Goal: Answer question/provide support

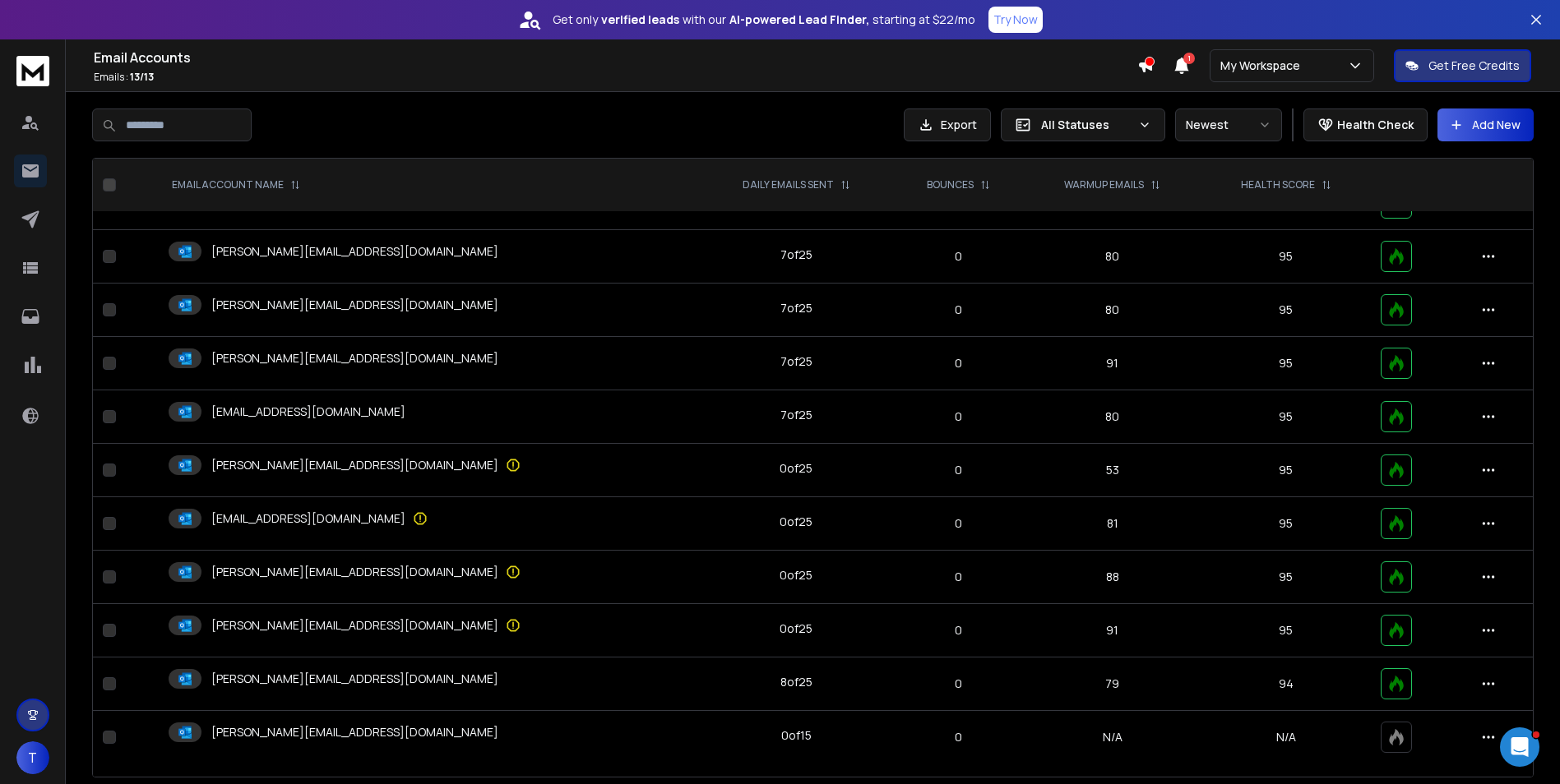
click at [329, 466] on p "[PERSON_NAME][EMAIL_ADDRESS][DOMAIN_NAME]" at bounding box center [354, 465] width 287 height 16
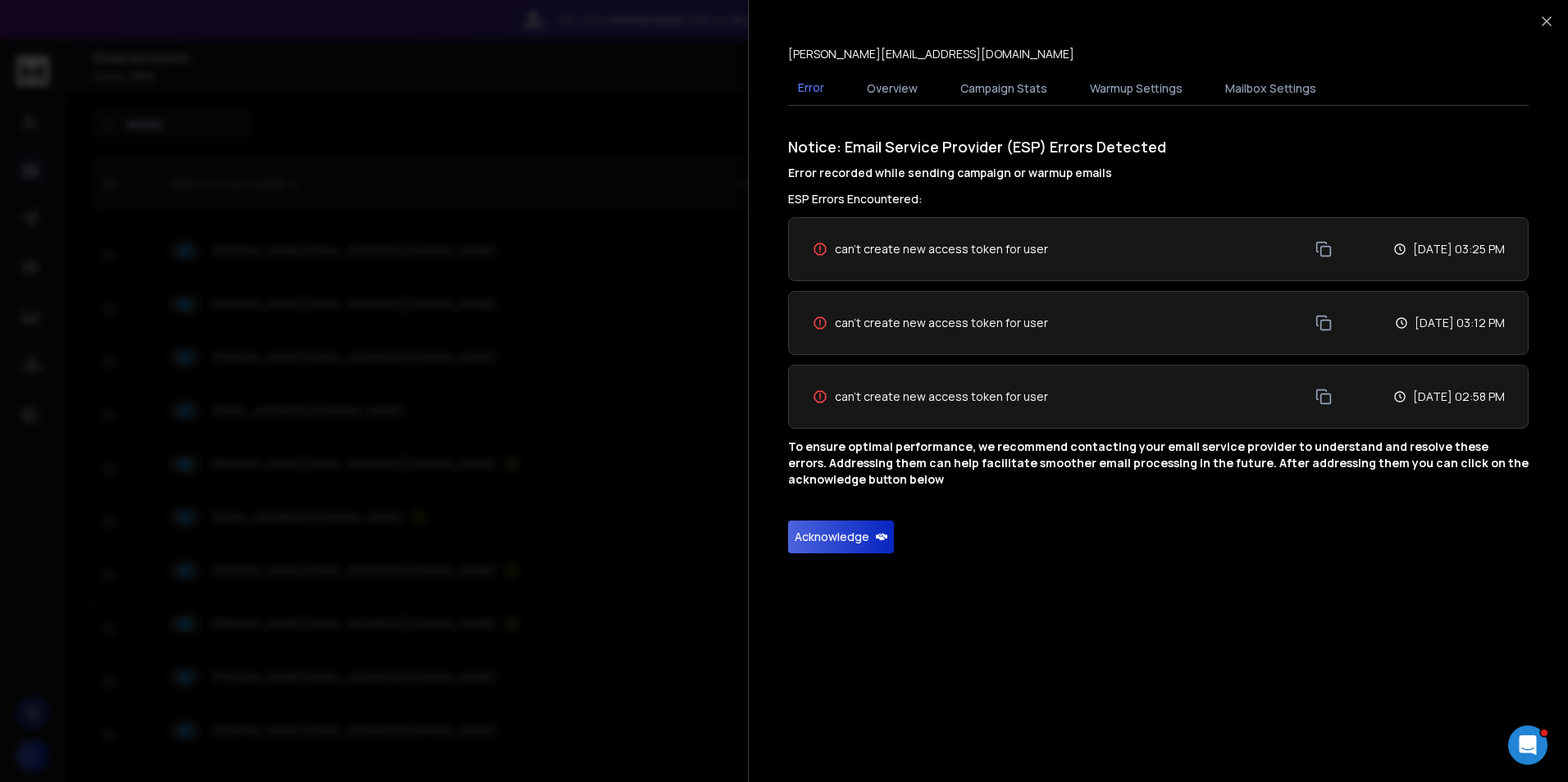
click at [844, 536] on button "Acknowledge" at bounding box center [840, 537] width 106 height 33
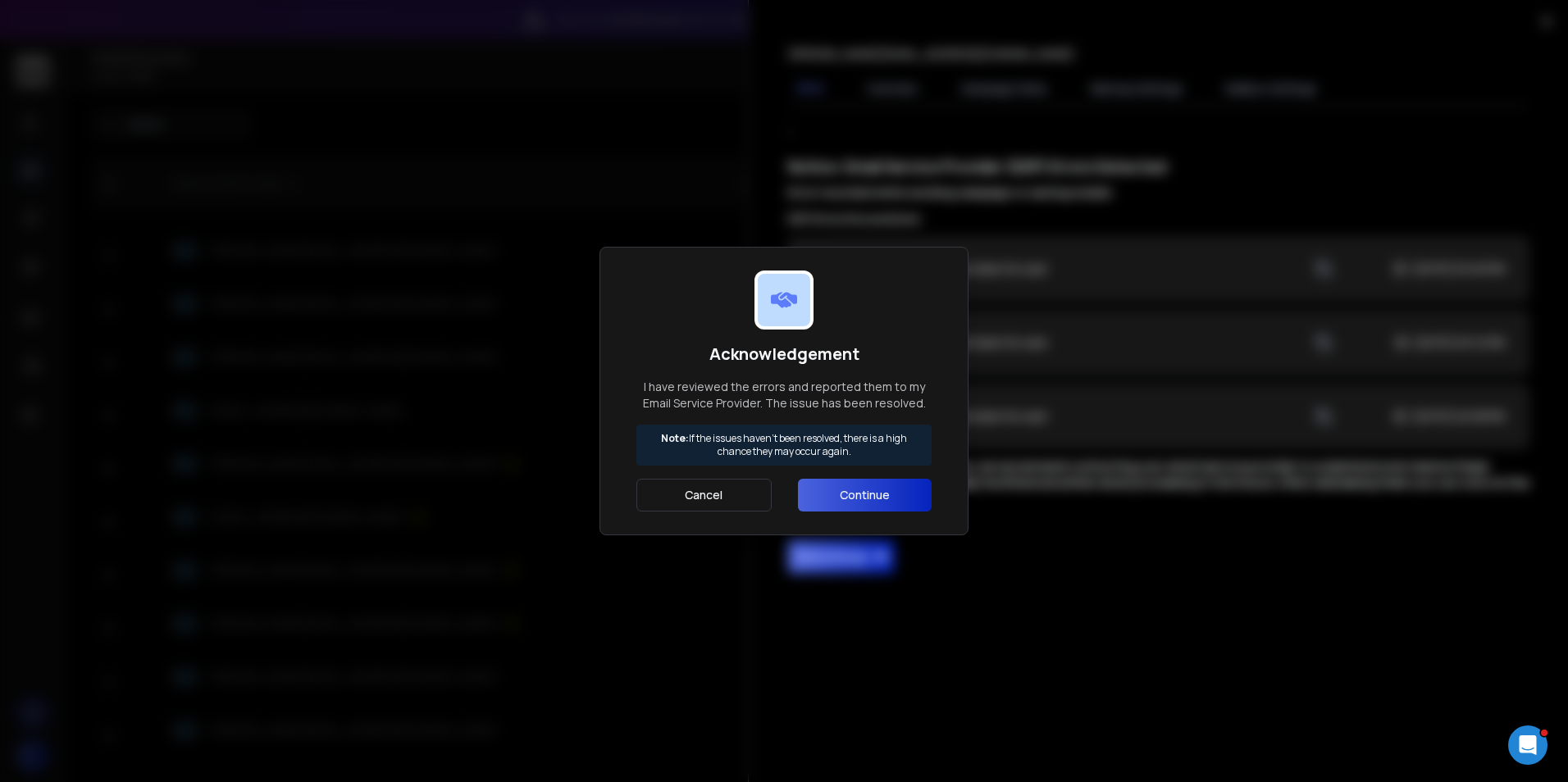
click at [877, 494] on button "Continue" at bounding box center [864, 495] width 134 height 33
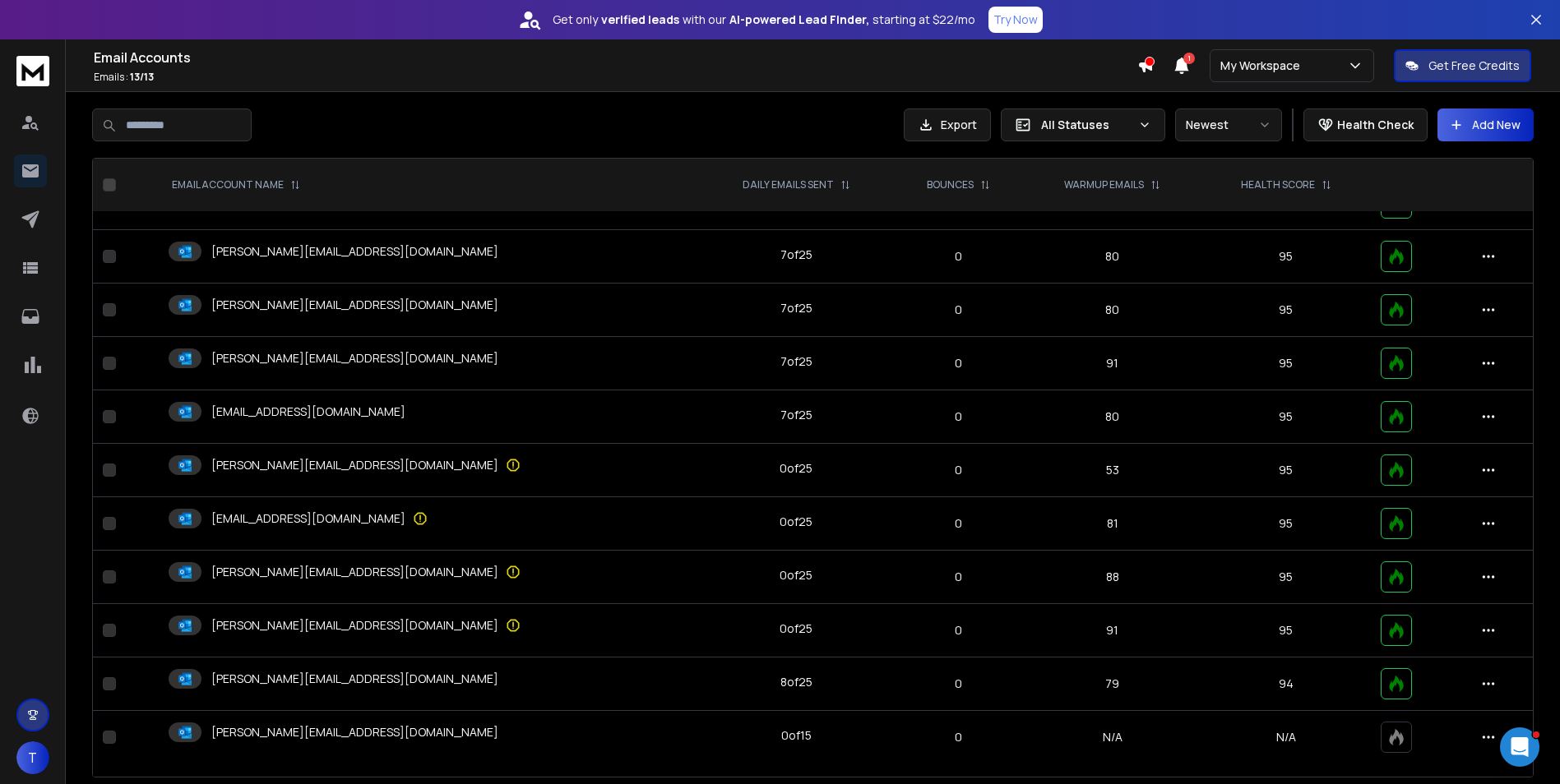
click at [327, 464] on p "[PERSON_NAME][EMAIL_ADDRESS][DOMAIN_NAME]" at bounding box center [354, 465] width 287 height 16
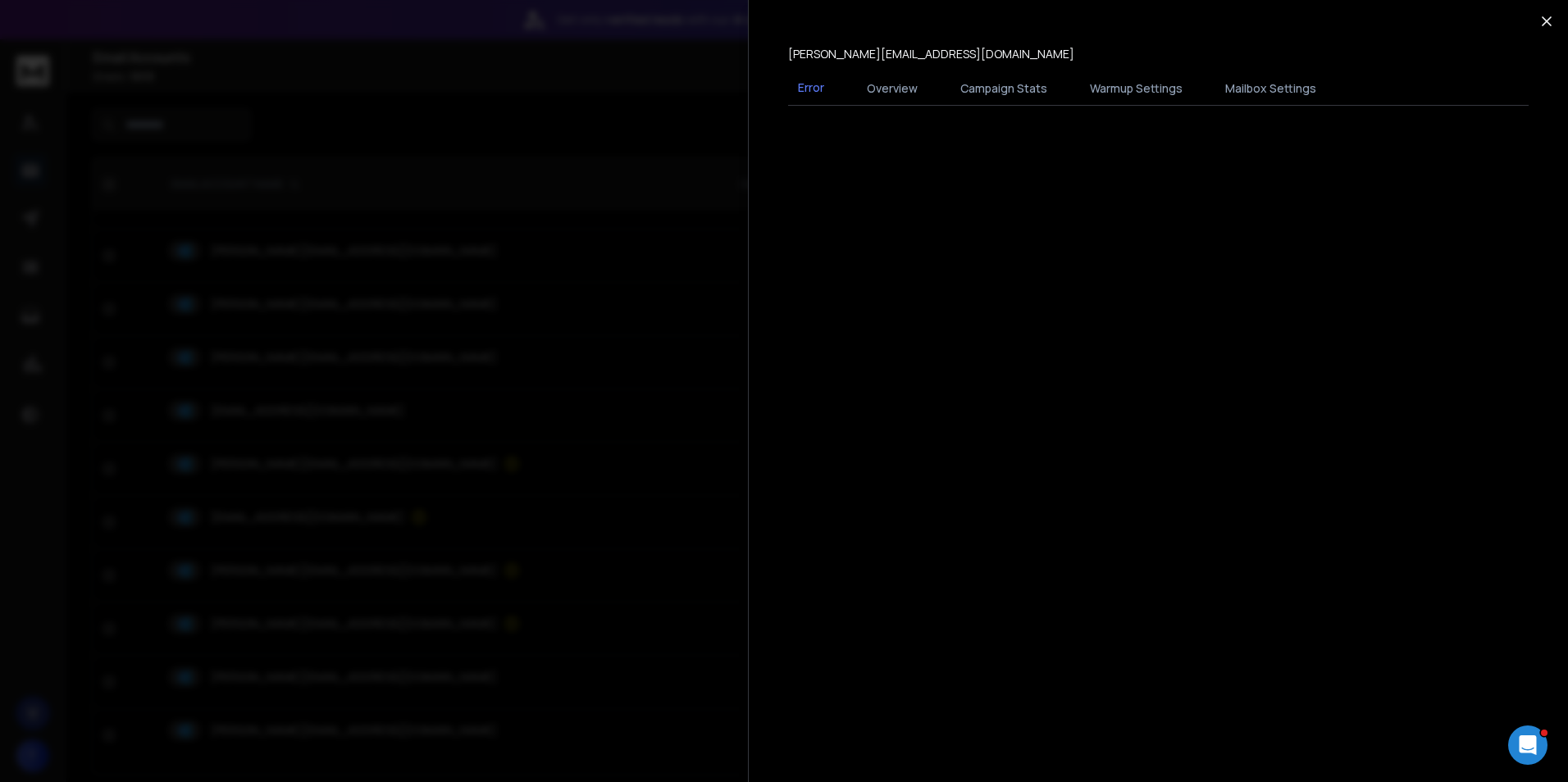
click at [1545, 17] on icon "button" at bounding box center [1546, 21] width 16 height 16
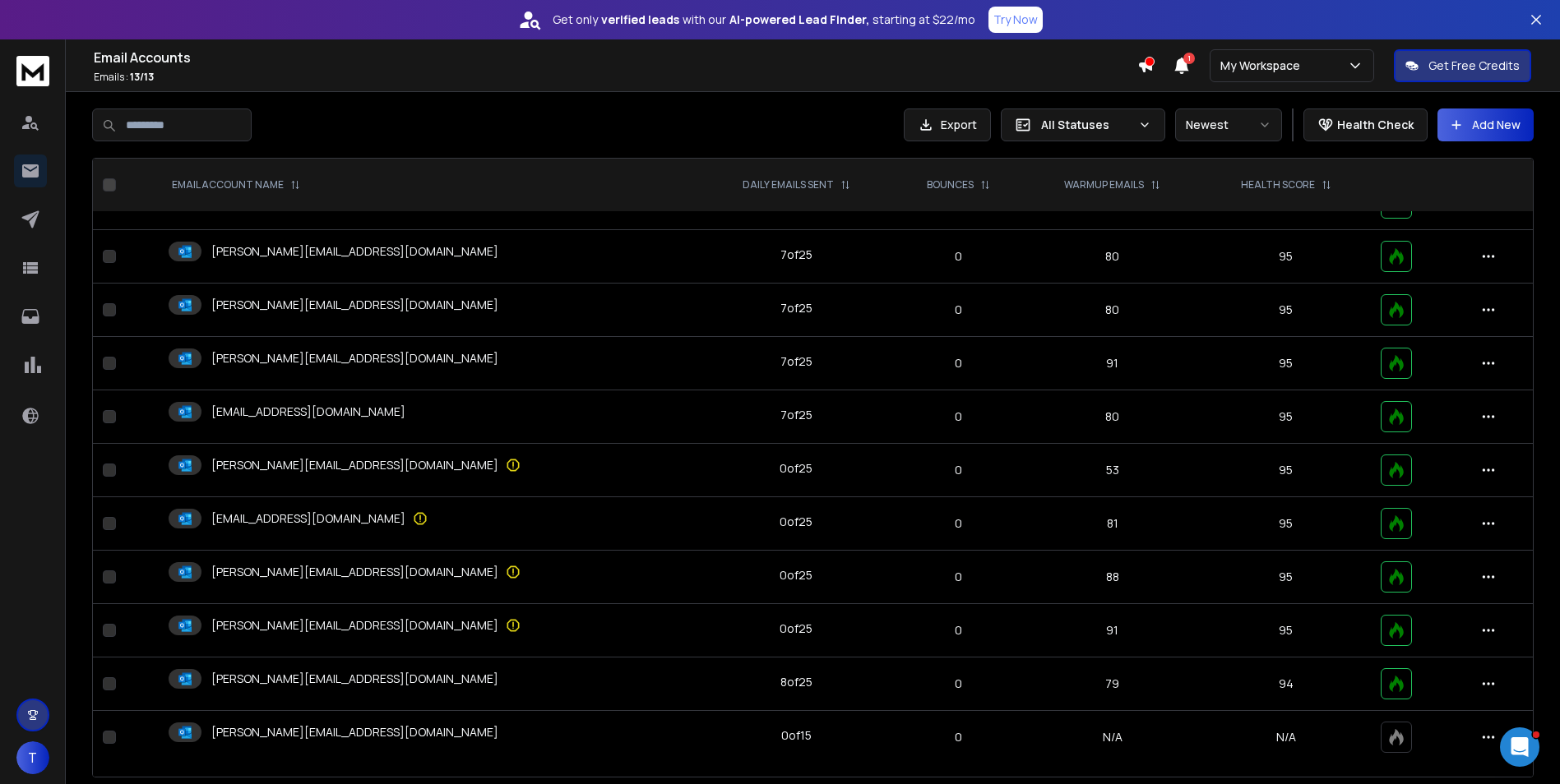
click at [303, 525] on p "[EMAIL_ADDRESS][DOMAIN_NAME]" at bounding box center [308, 519] width 194 height 16
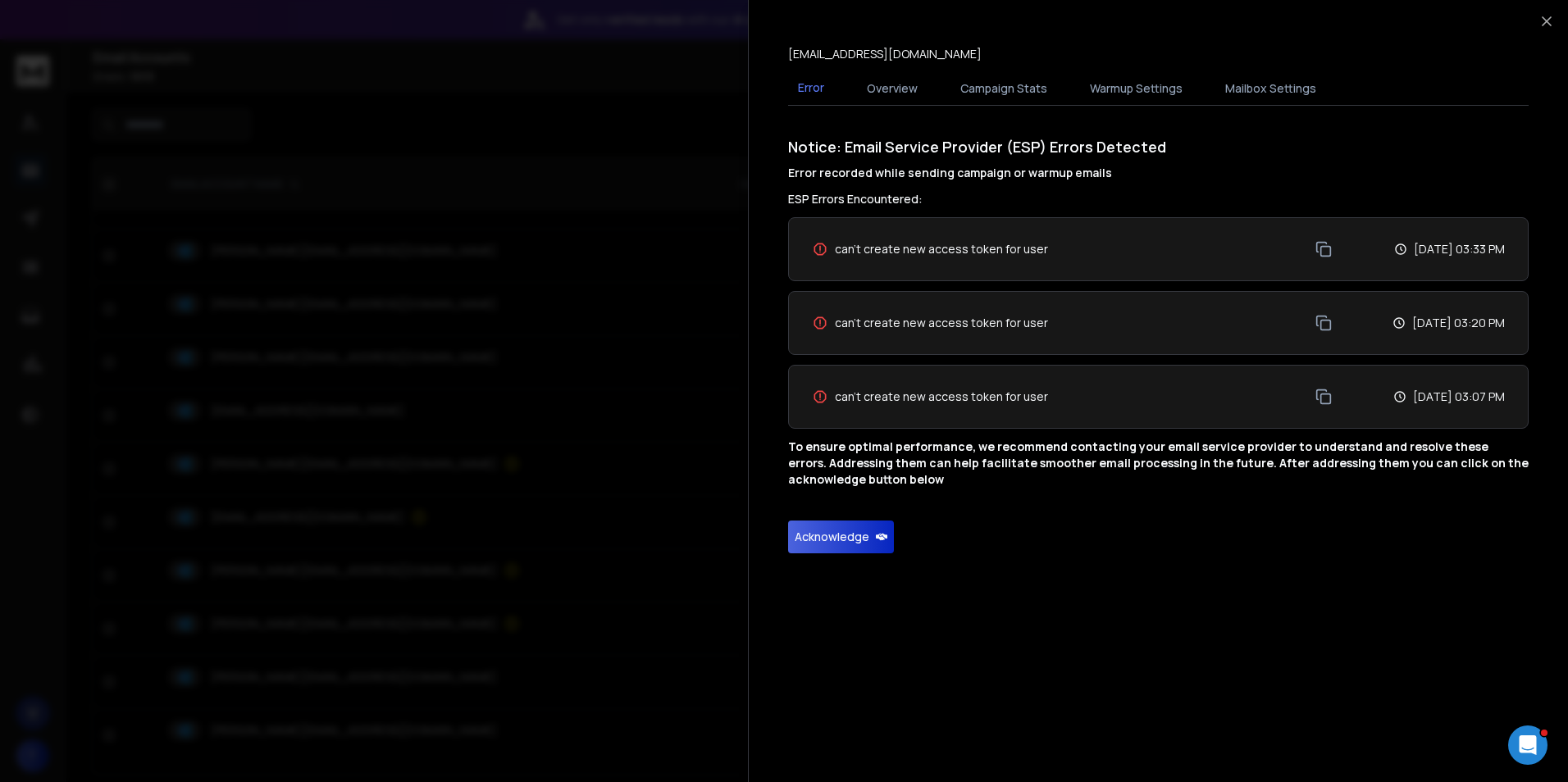
click at [889, 88] on button "Overview" at bounding box center [891, 88] width 70 height 36
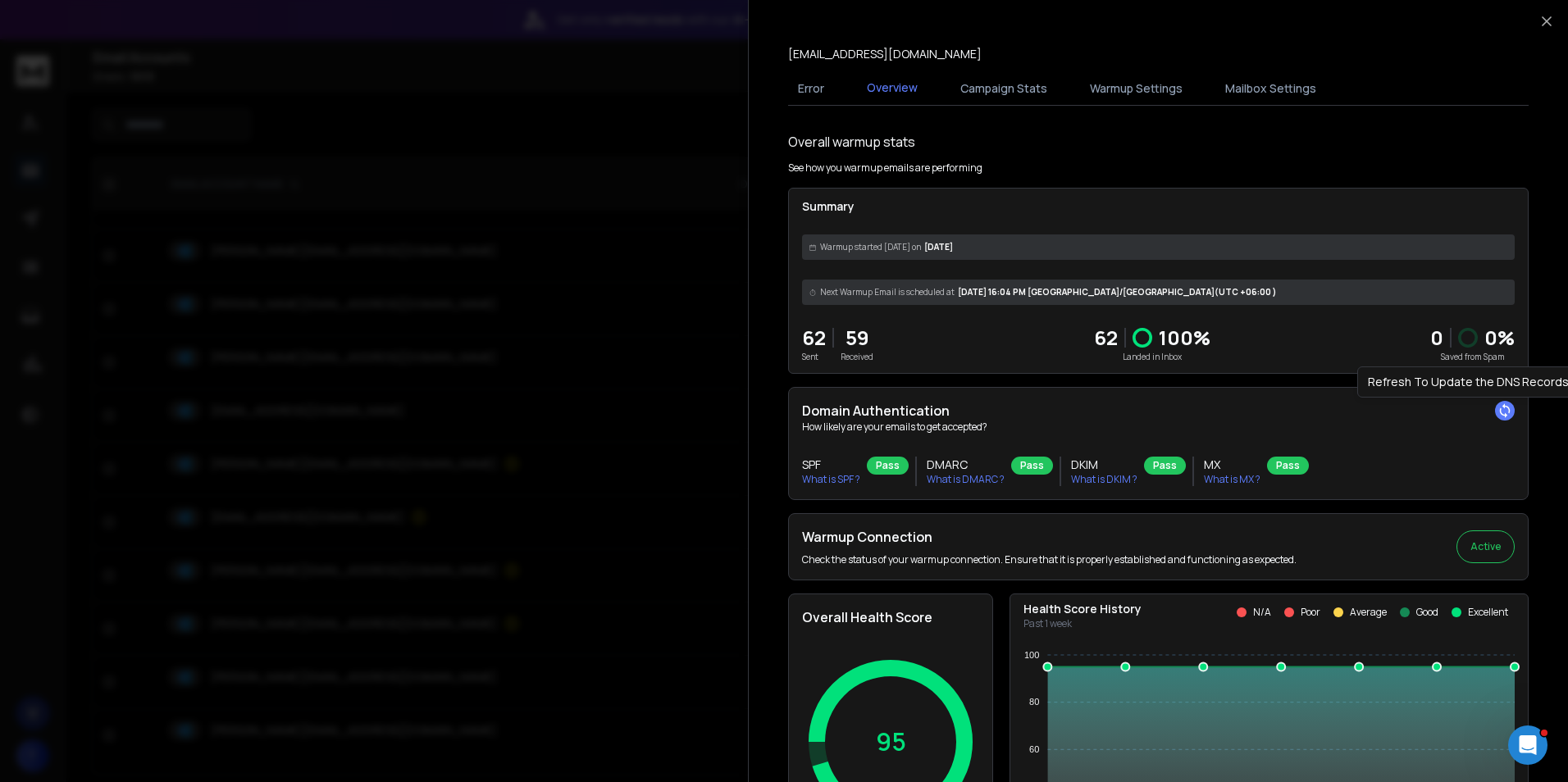
click at [1501, 404] on icon at bounding box center [1504, 411] width 16 height 16
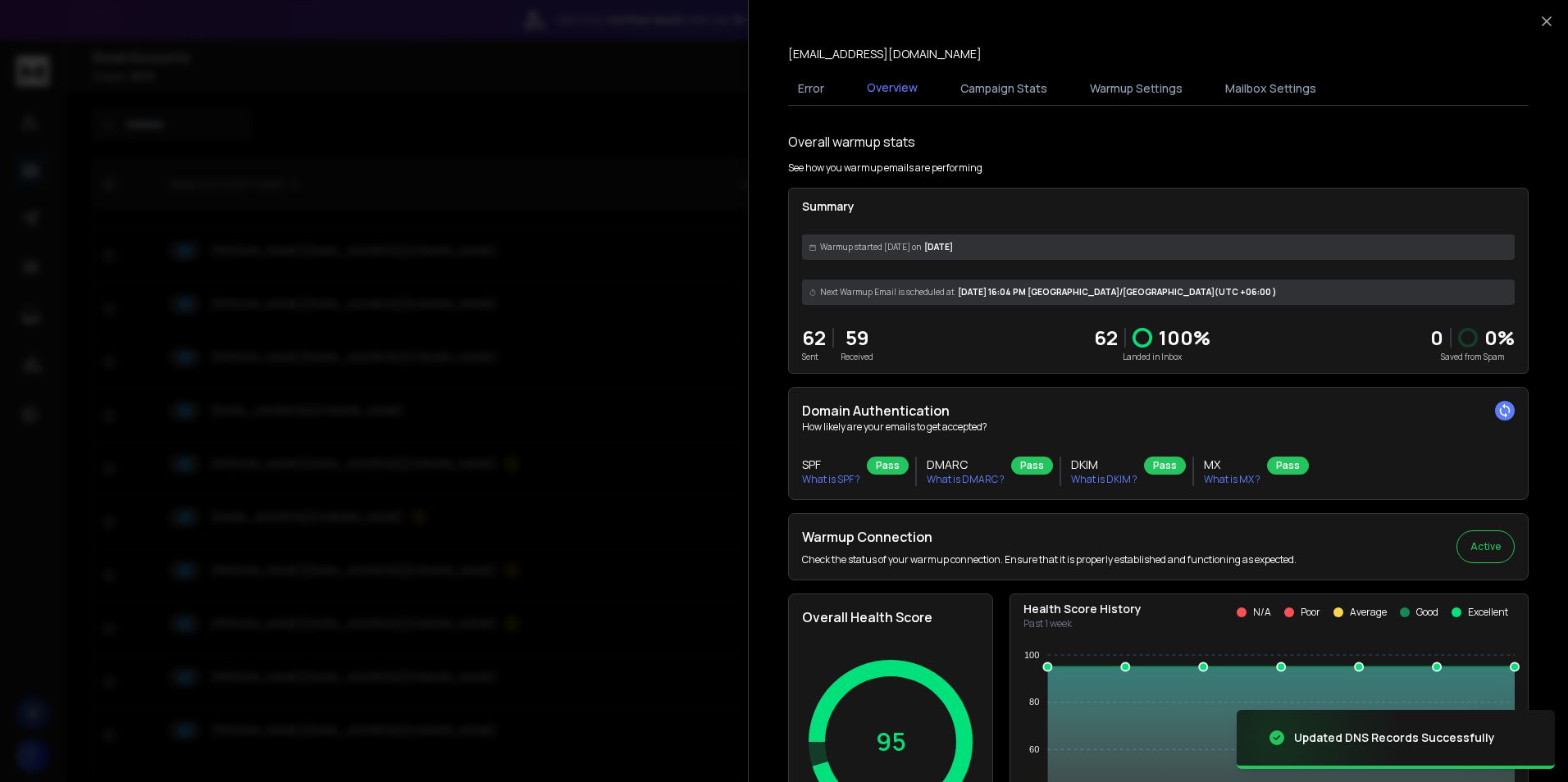
click at [1501, 404] on icon at bounding box center [1504, 411] width 16 height 16
click at [807, 82] on button "Error" at bounding box center [811, 88] width 46 height 36
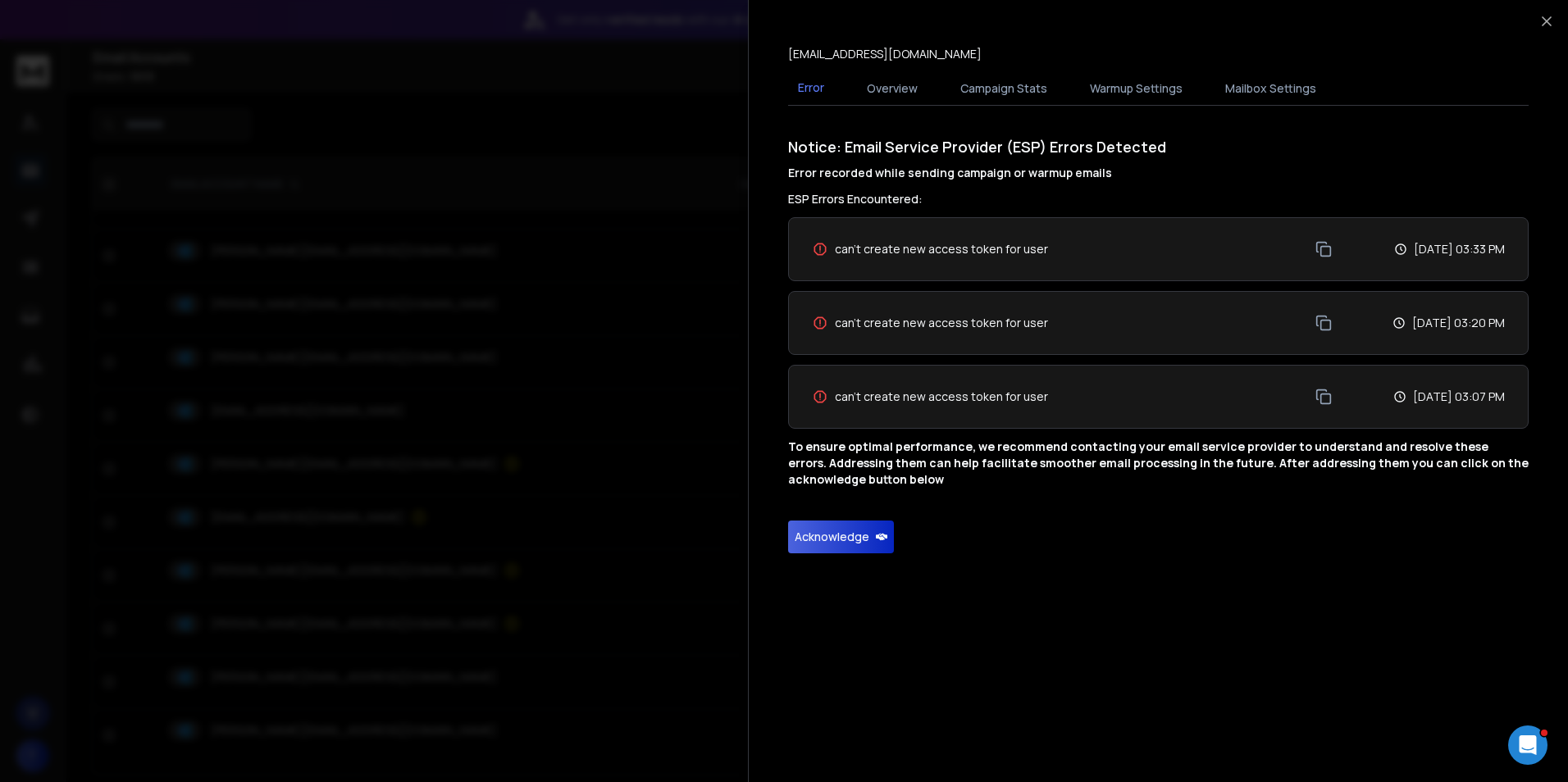
drag, startPoint x: 789, startPoint y: 54, endPoint x: 1013, endPoint y: 59, distance: 224.1
click at [1013, 59] on div "[EMAIL_ADDRESS][DOMAIN_NAME]" at bounding box center [1158, 54] width 740 height 16
copy p "[EMAIL_ADDRESS][DOMAIN_NAME]"
click at [824, 544] on button "Acknowledge" at bounding box center [840, 537] width 106 height 33
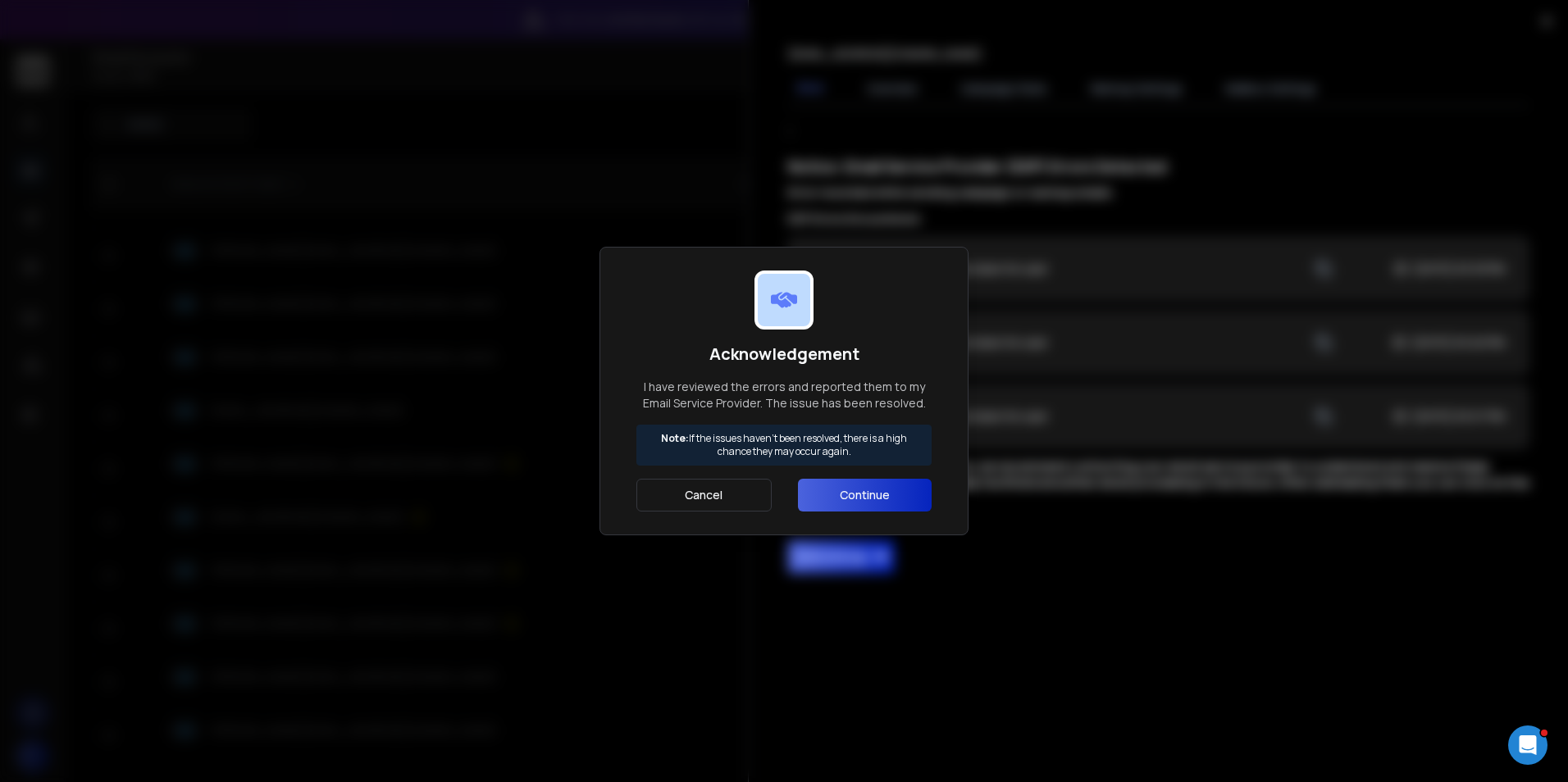
click at [855, 495] on button "Continue" at bounding box center [864, 495] width 134 height 33
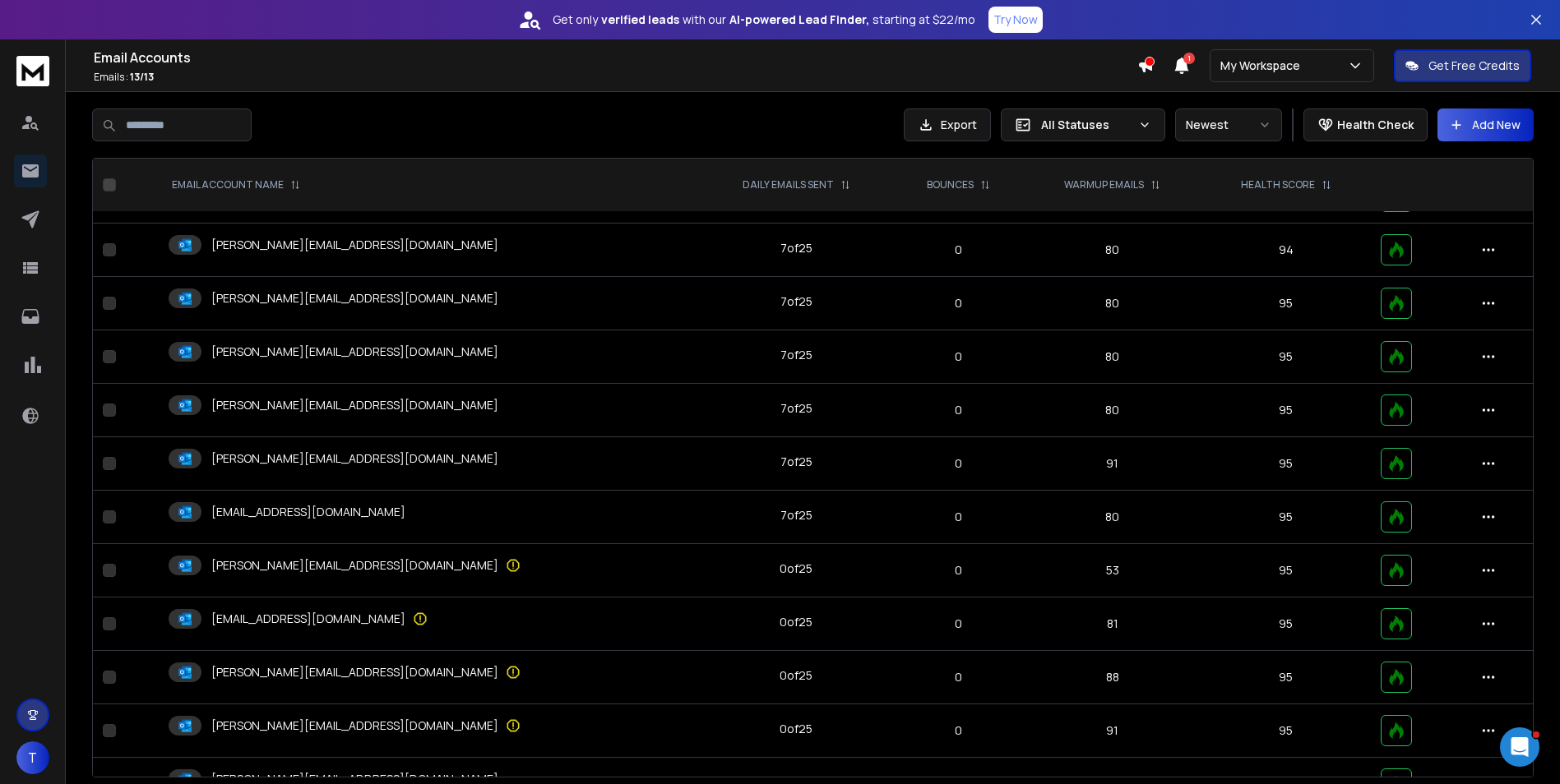
scroll to position [142, 0]
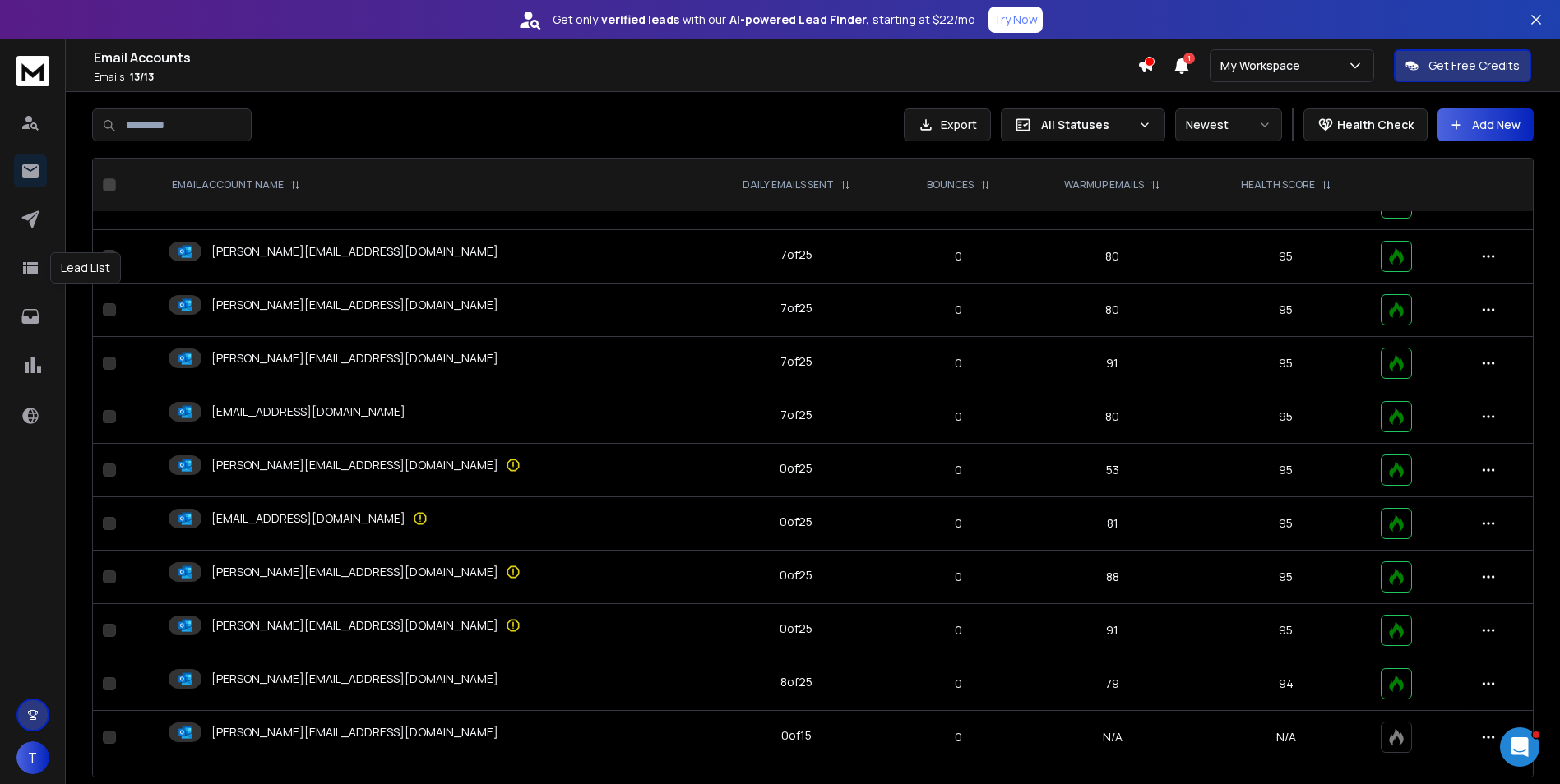
click at [32, 237] on div at bounding box center [33, 222] width 37 height 38
click at [32, 217] on icon at bounding box center [30, 220] width 20 height 20
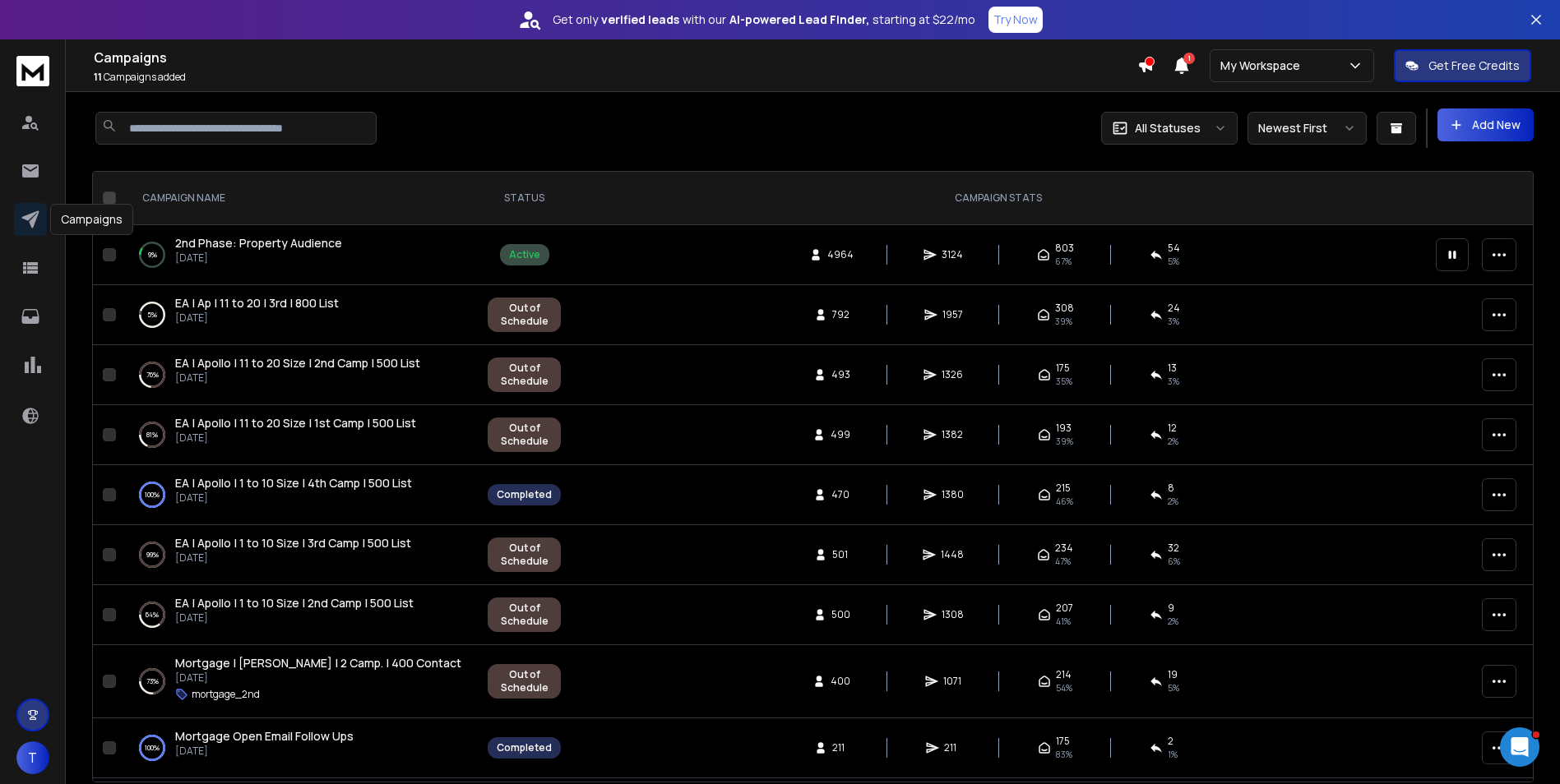
click at [277, 247] on span "2nd Phase: Property Audience" at bounding box center [259, 243] width 167 height 16
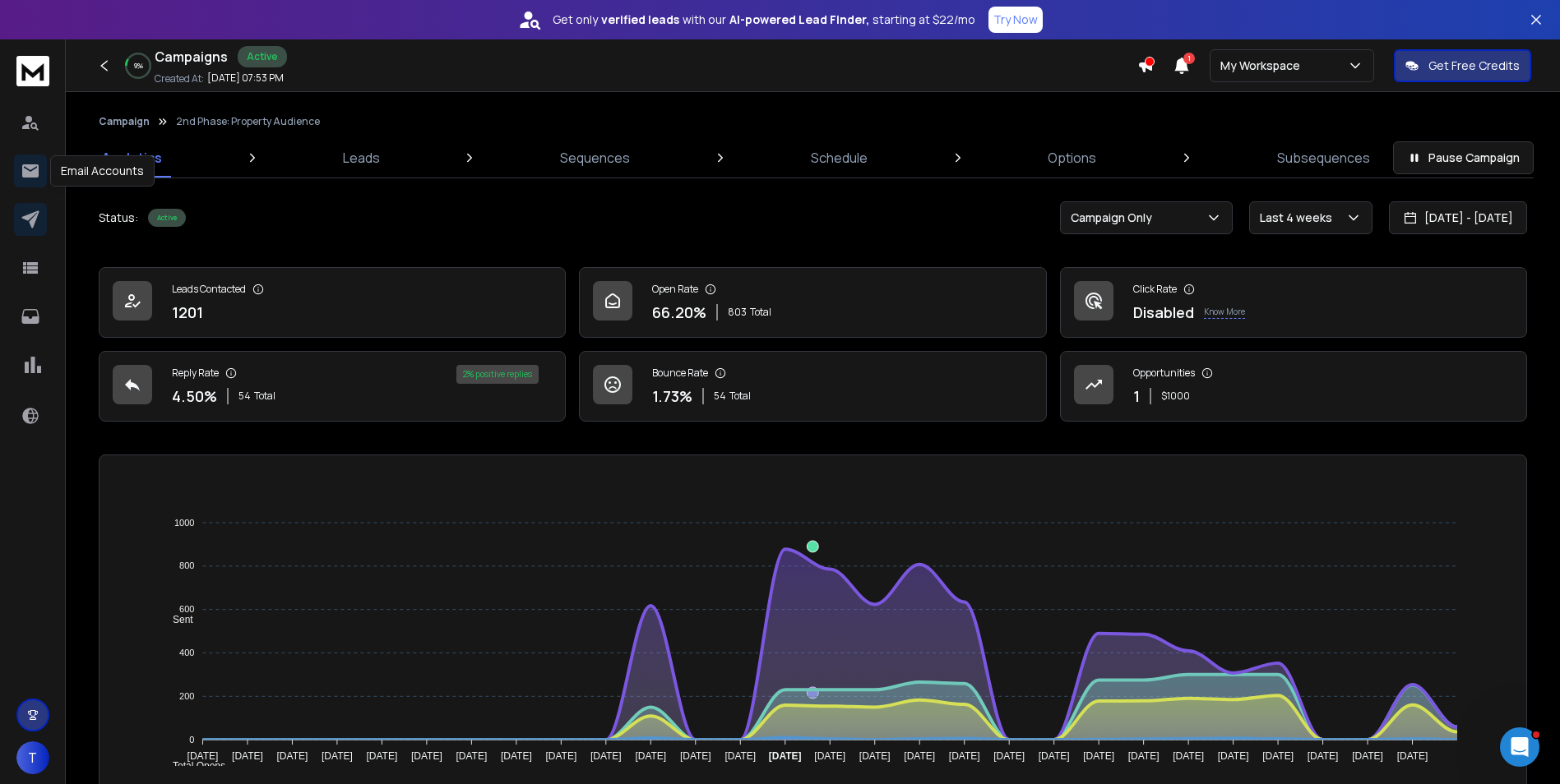
click at [20, 177] on icon at bounding box center [30, 171] width 20 height 20
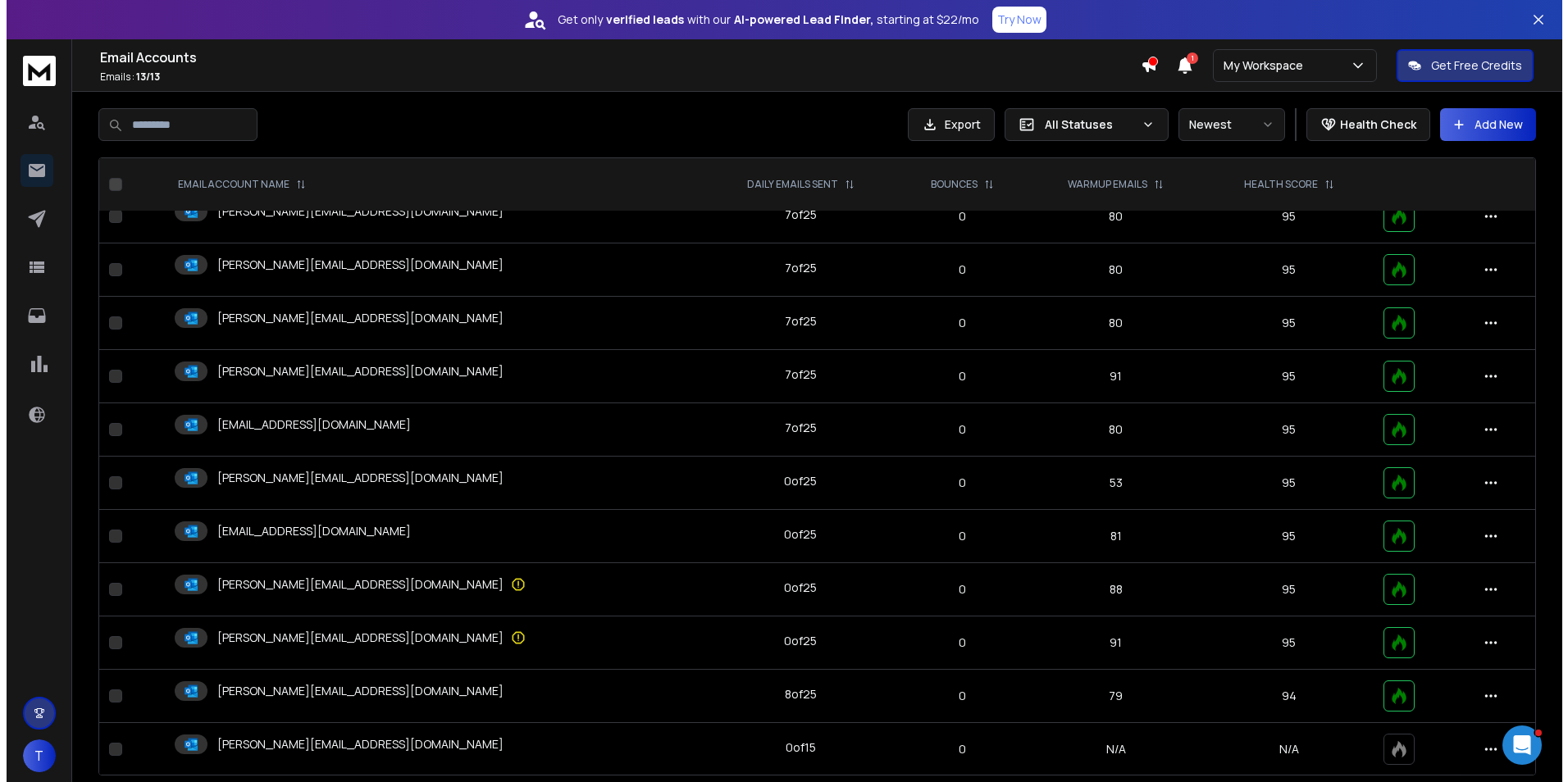
scroll to position [142, 0]
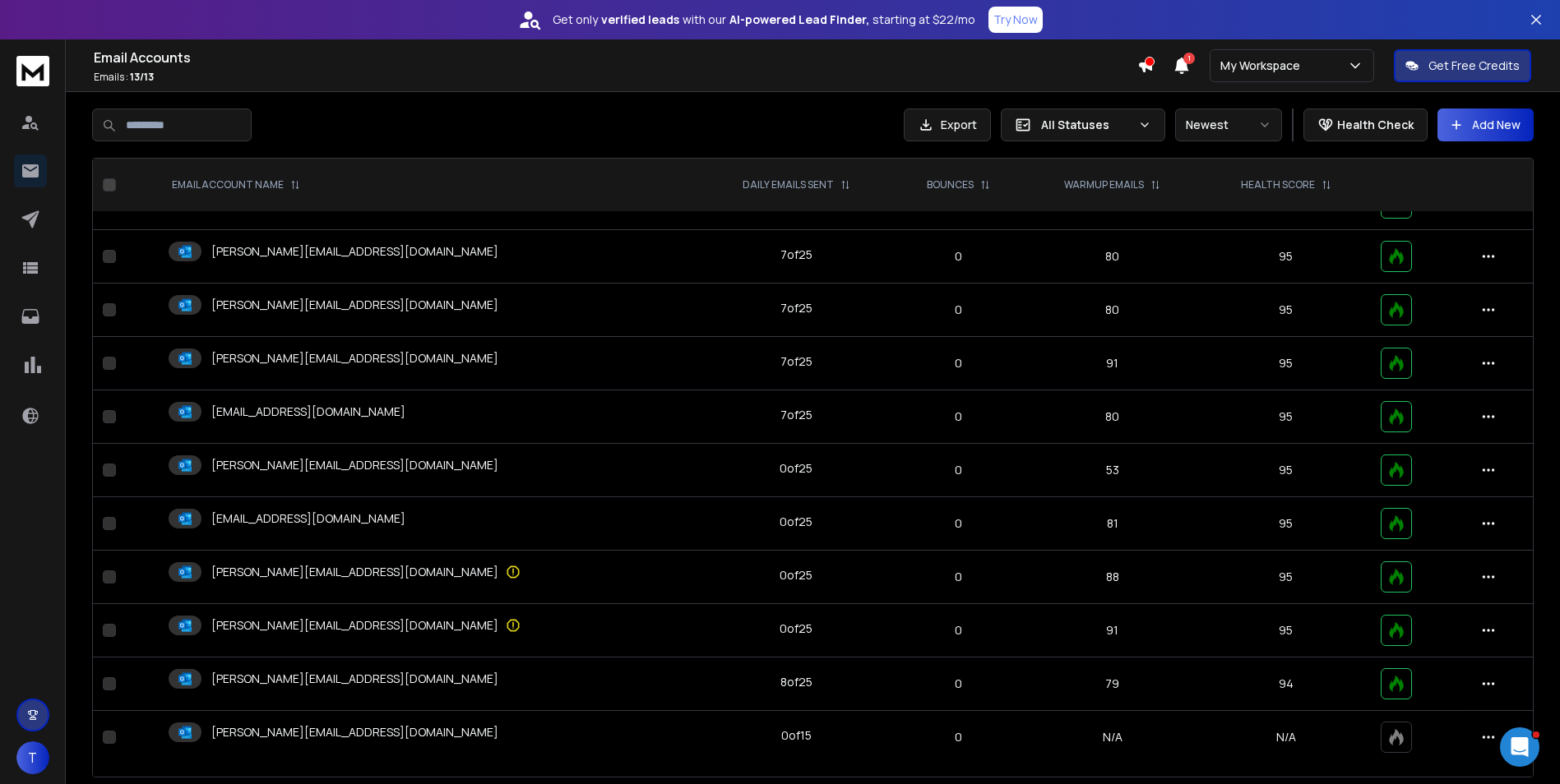
click at [348, 573] on p "[PERSON_NAME][EMAIL_ADDRESS][DOMAIN_NAME]" at bounding box center [354, 572] width 287 height 16
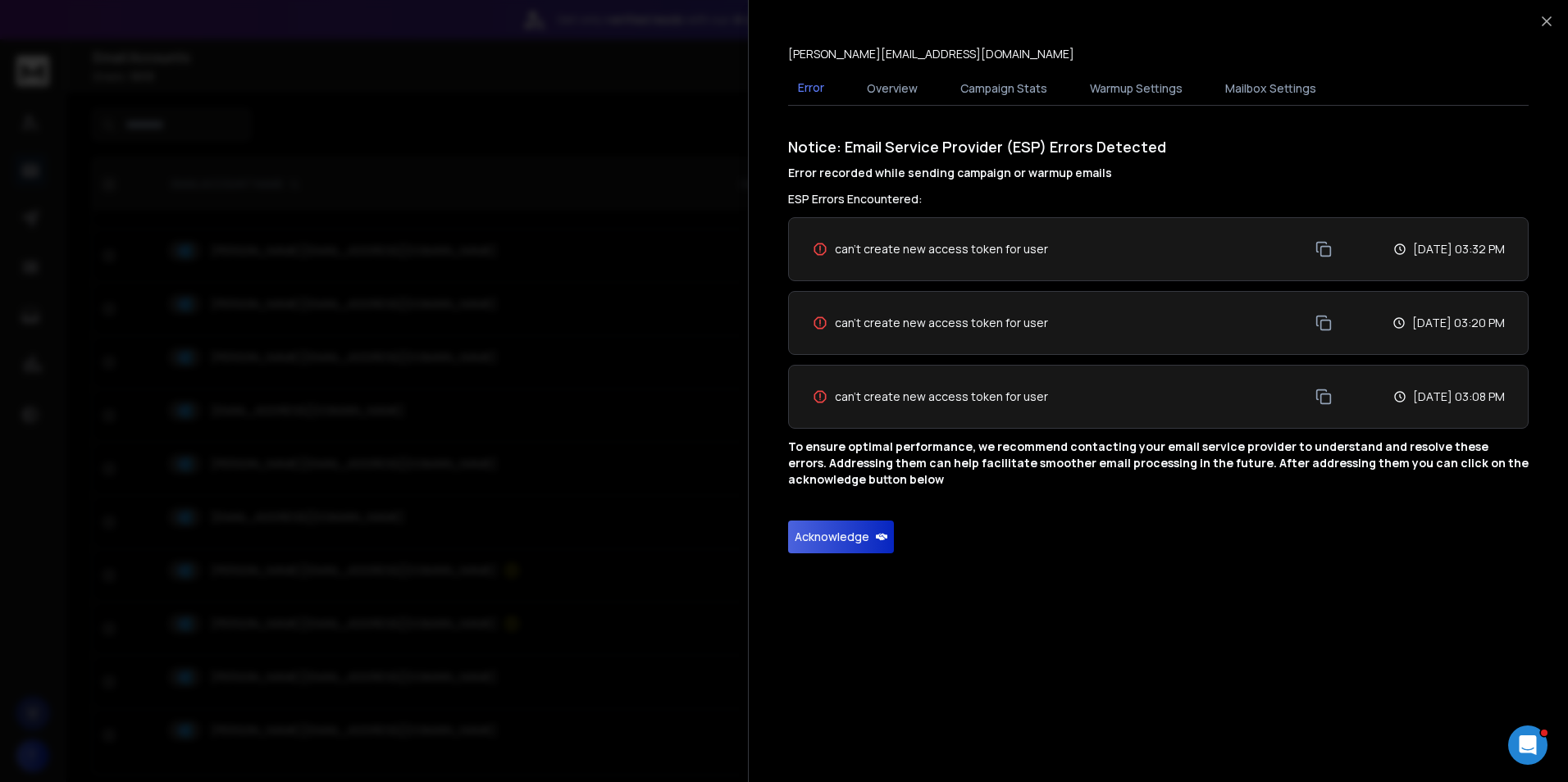
click at [890, 79] on button "Overview" at bounding box center [891, 88] width 70 height 36
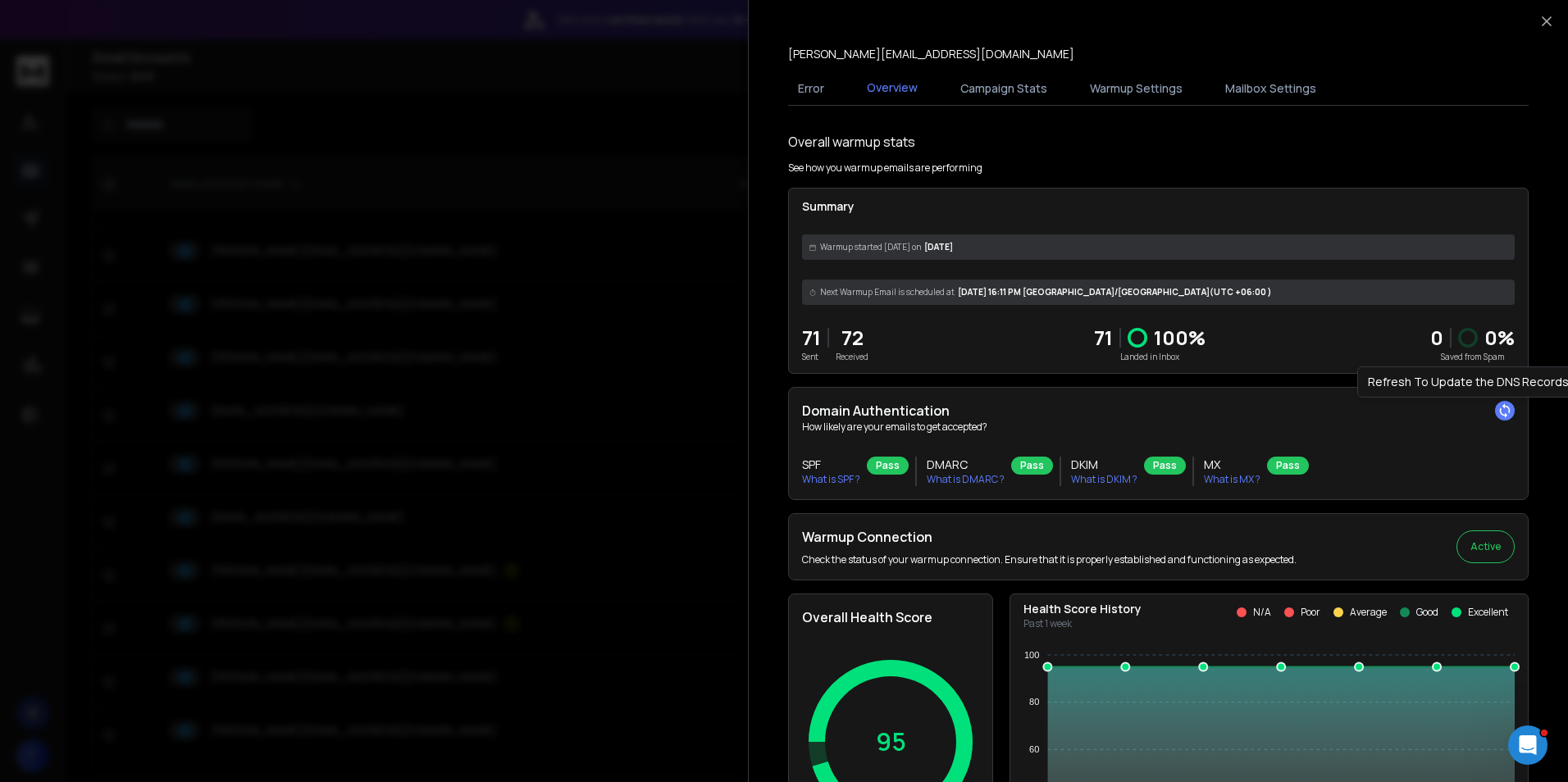
click at [1509, 410] on div at bounding box center [1504, 411] width 20 height 20
click at [1500, 415] on icon at bounding box center [1505, 411] width 11 height 15
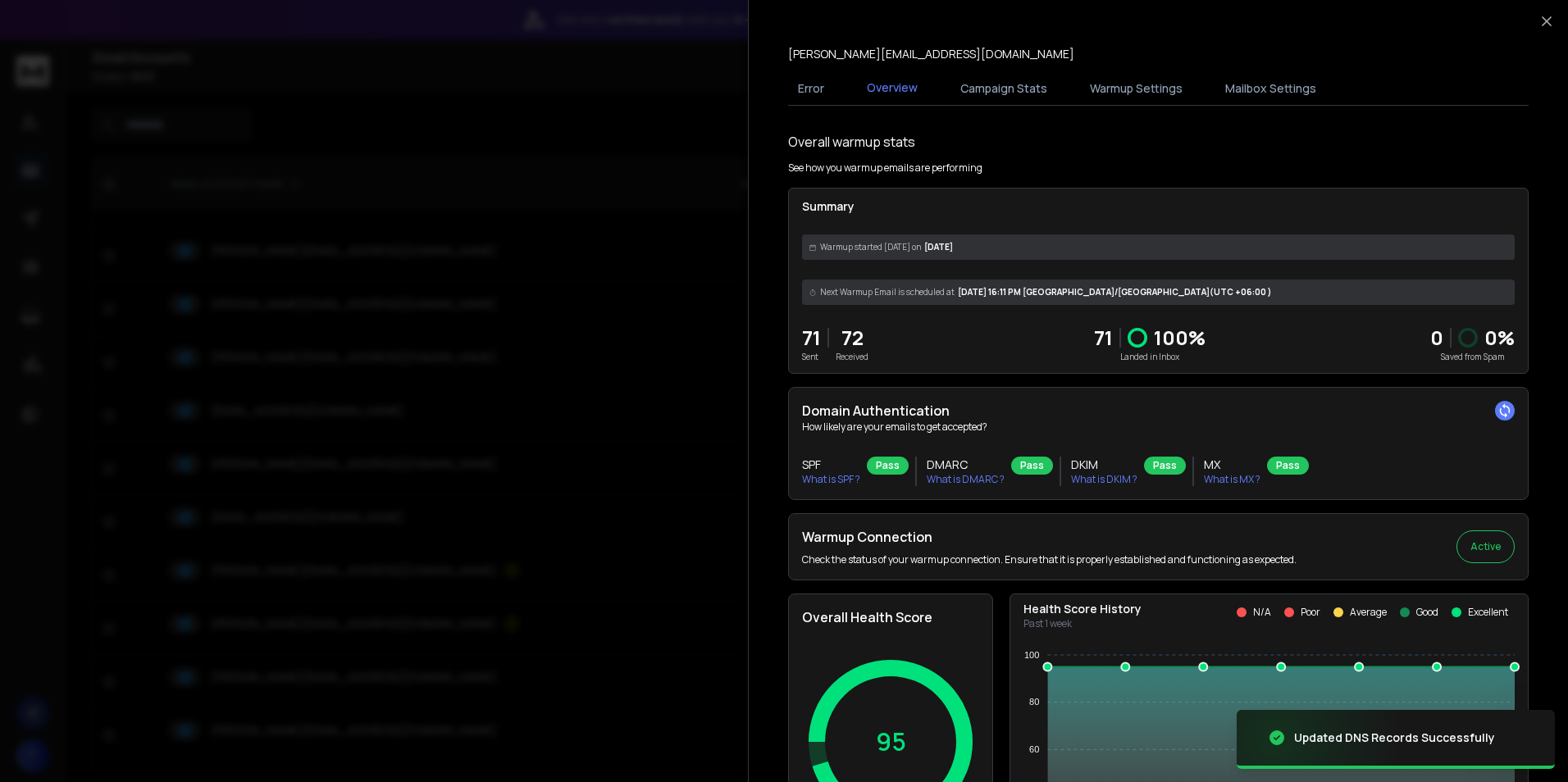
click at [1538, 17] on icon "button" at bounding box center [1546, 21] width 16 height 16
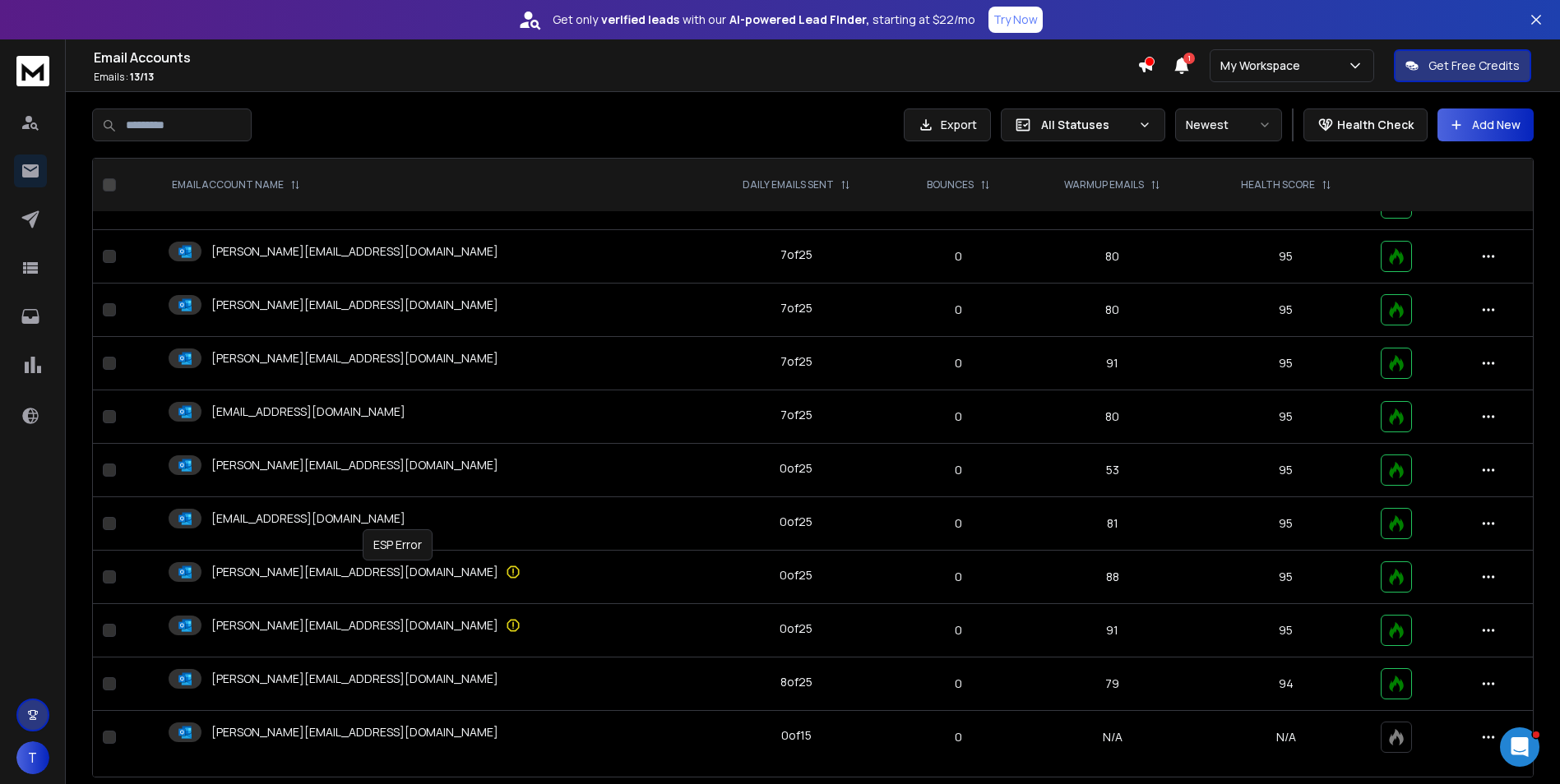
click at [360, 571] on p "[PERSON_NAME][EMAIL_ADDRESS][DOMAIN_NAME]" at bounding box center [354, 572] width 287 height 16
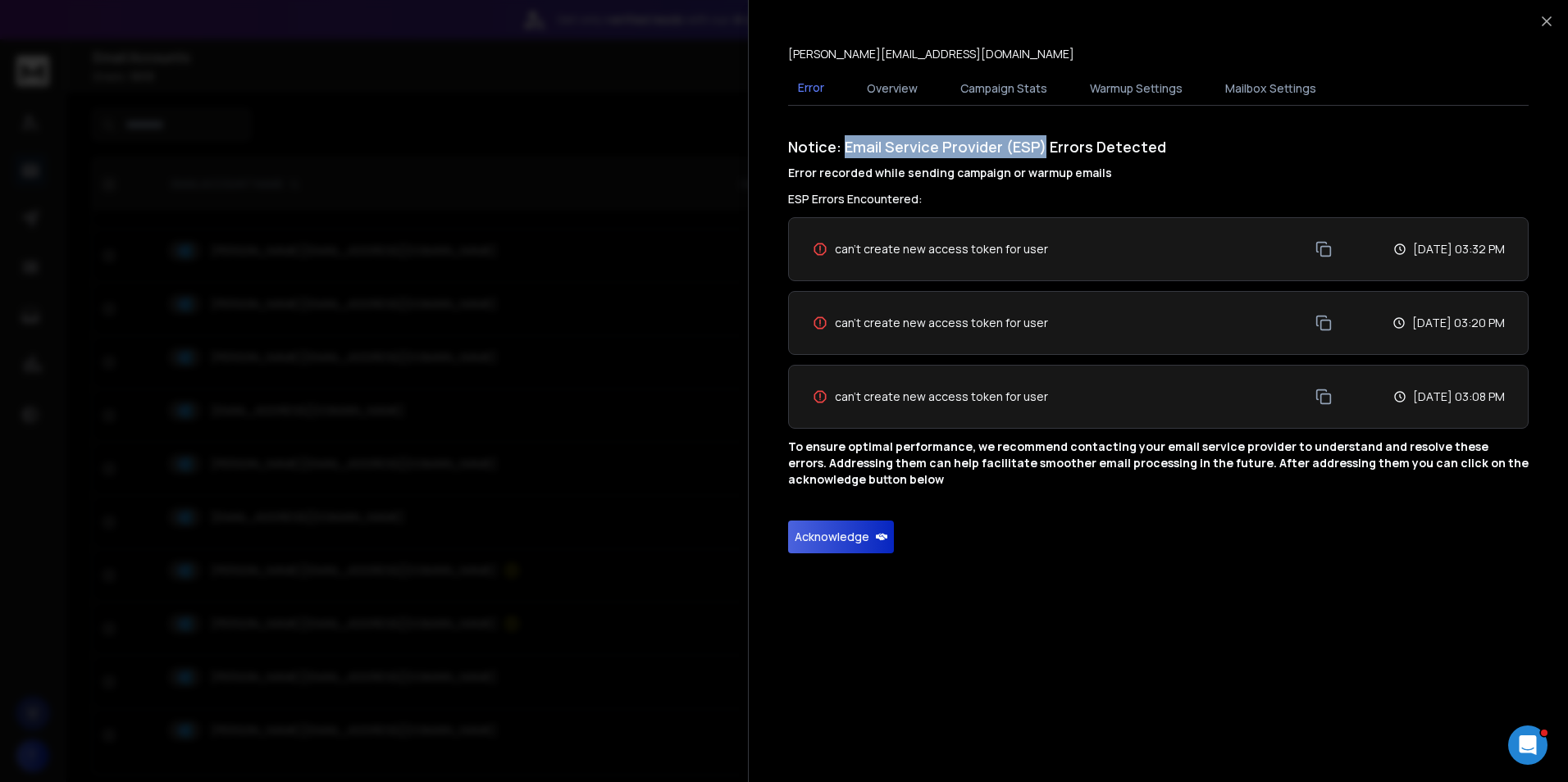
drag, startPoint x: 846, startPoint y: 144, endPoint x: 1037, endPoint y: 151, distance: 191.1
click at [1037, 151] on h1 "Notice: Email Service Provider (ESP) Errors Detected Error recorded while sendi…" at bounding box center [1158, 158] width 740 height 46
click at [1011, 158] on h1 "Notice: Email Service Provider (ESP) Errors Detected Error recorded while sendi…" at bounding box center [1158, 158] width 740 height 46
drag, startPoint x: 844, startPoint y: 142, endPoint x: 1165, endPoint y: 153, distance: 321.2
click at [1165, 153] on h1 "Notice: Email Service Provider (ESP) Errors Detected Error recorded while sendi…" at bounding box center [1158, 158] width 740 height 46
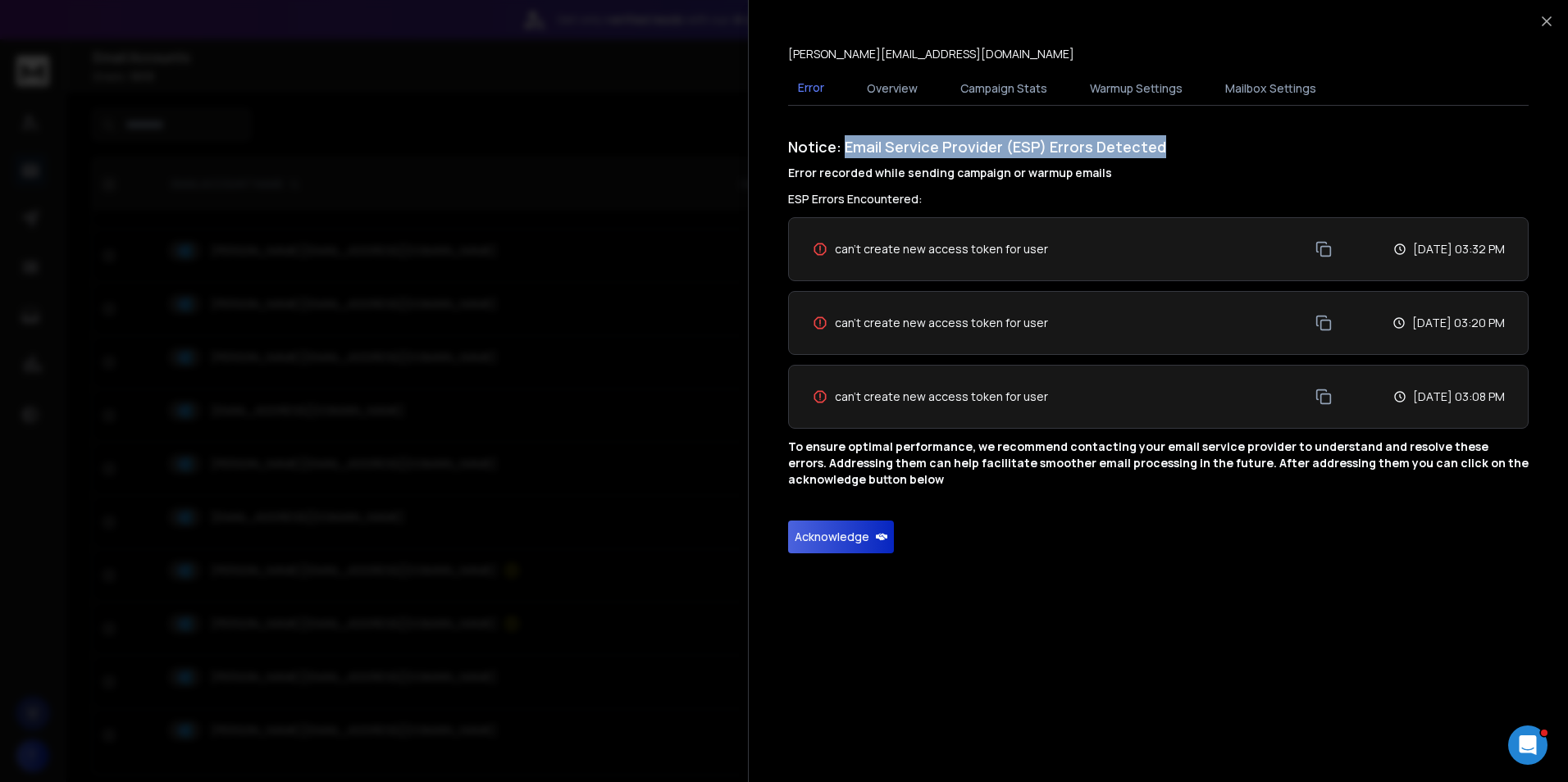
copy h1 "Email Service Provider ([GEOGRAPHIC_DATA]) Errors Detected"
